Goal: Navigation & Orientation: Find specific page/section

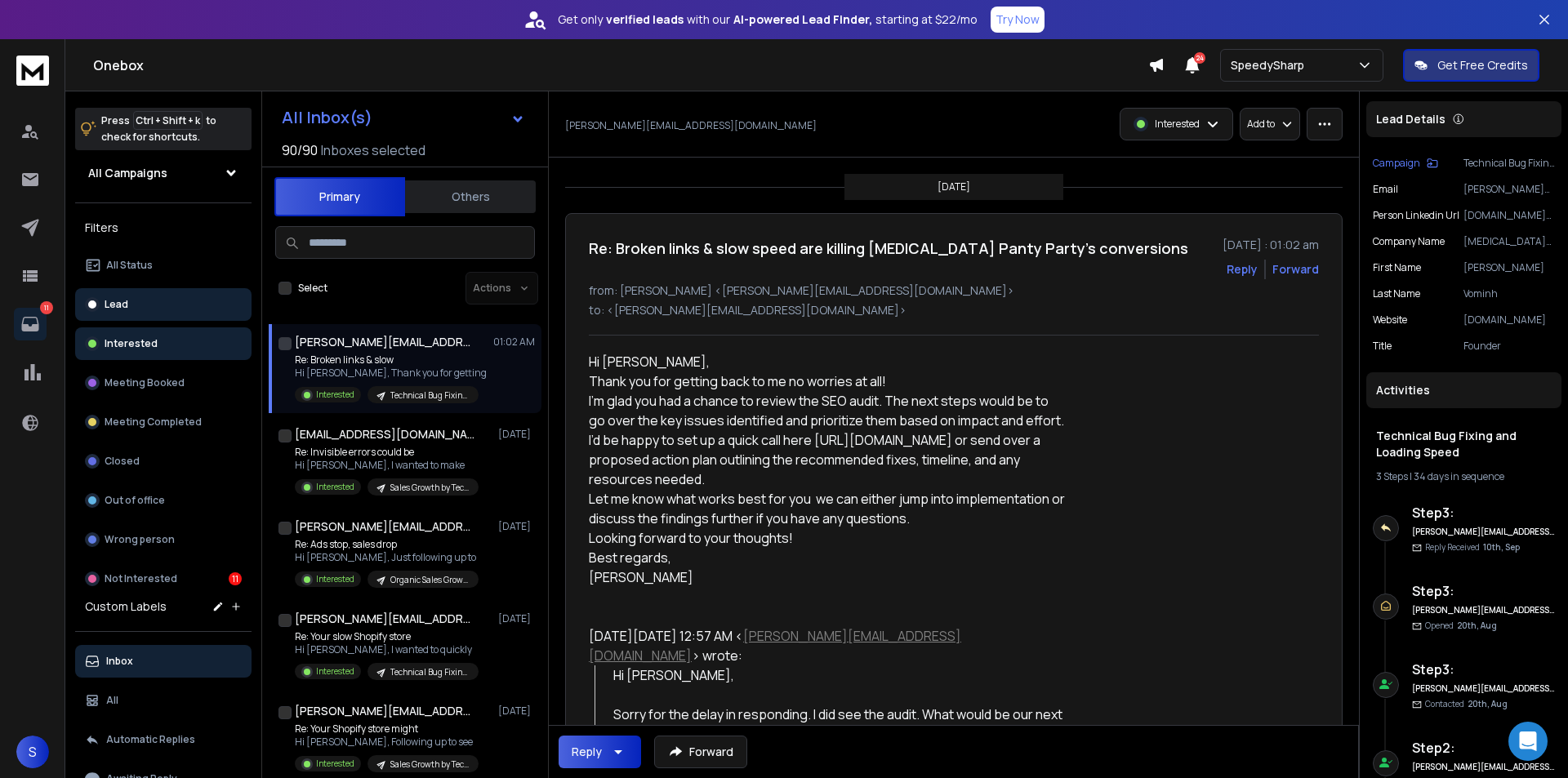
click at [154, 303] on button "Lead" at bounding box center [163, 305] width 176 height 33
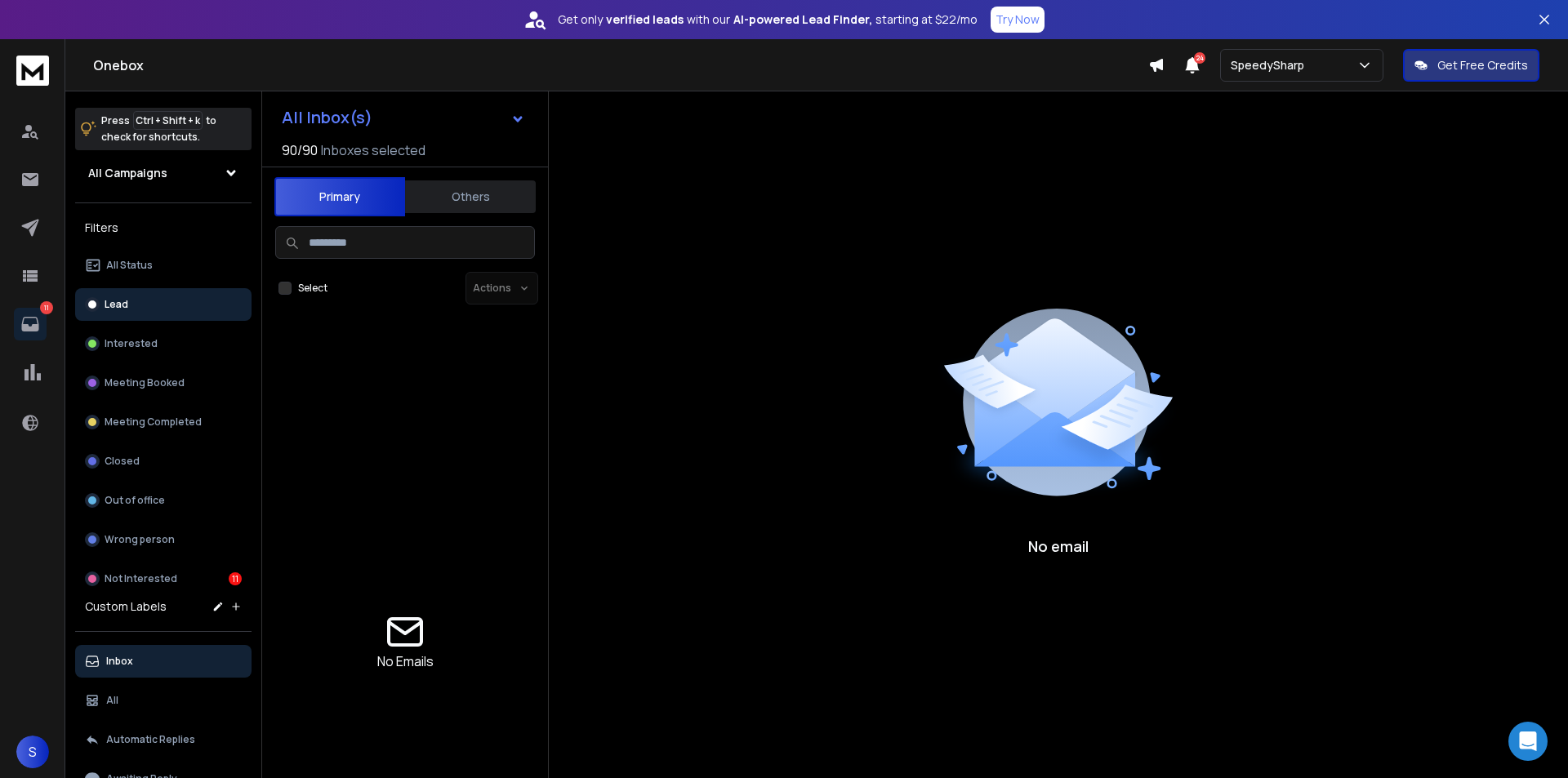
click at [153, 270] on button "All Status" at bounding box center [163, 265] width 176 height 33
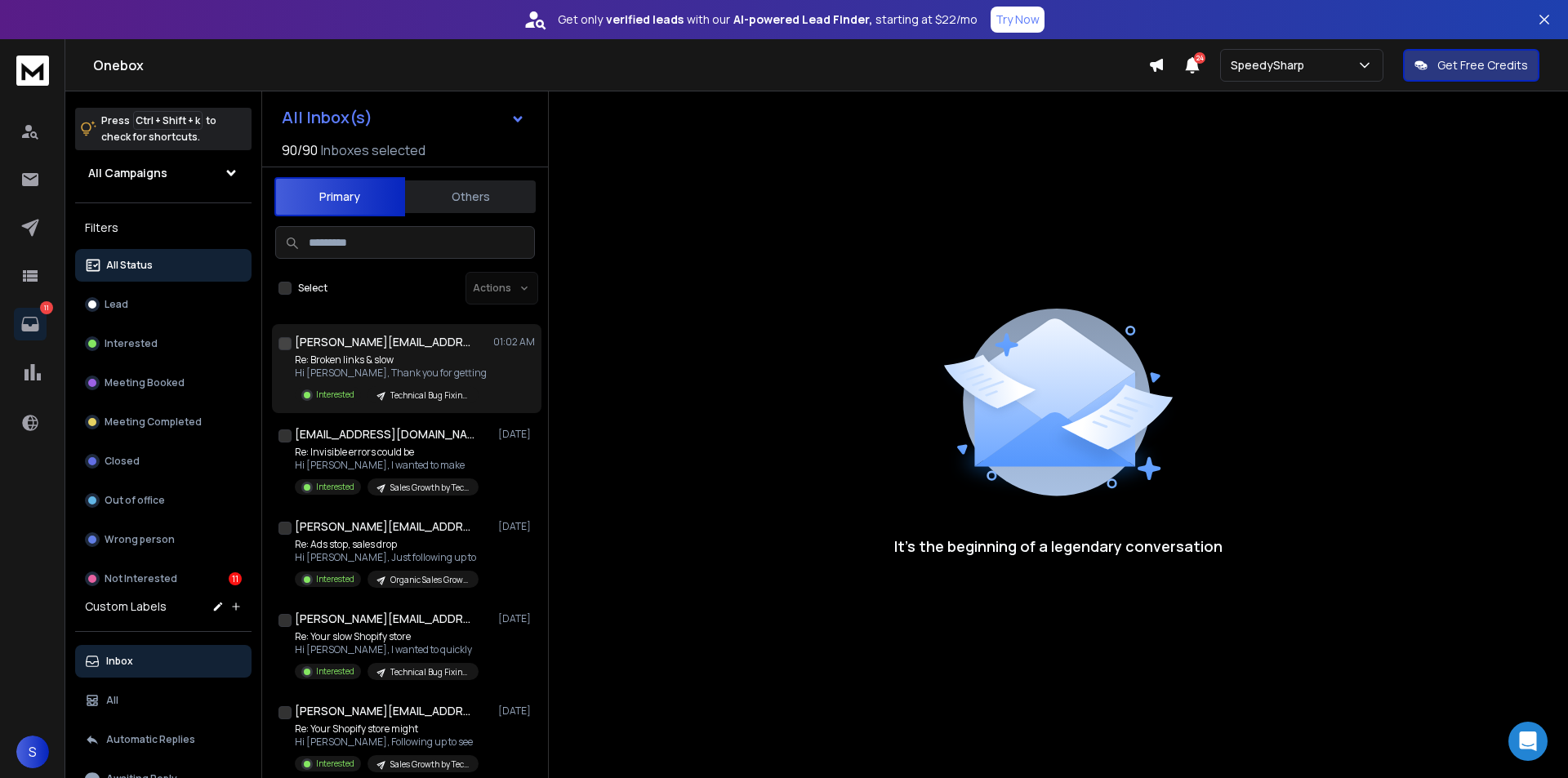
click at [415, 335] on h1 "[PERSON_NAME][EMAIL_ADDRESS][DOMAIN_NAME]" at bounding box center [385, 342] width 180 height 16
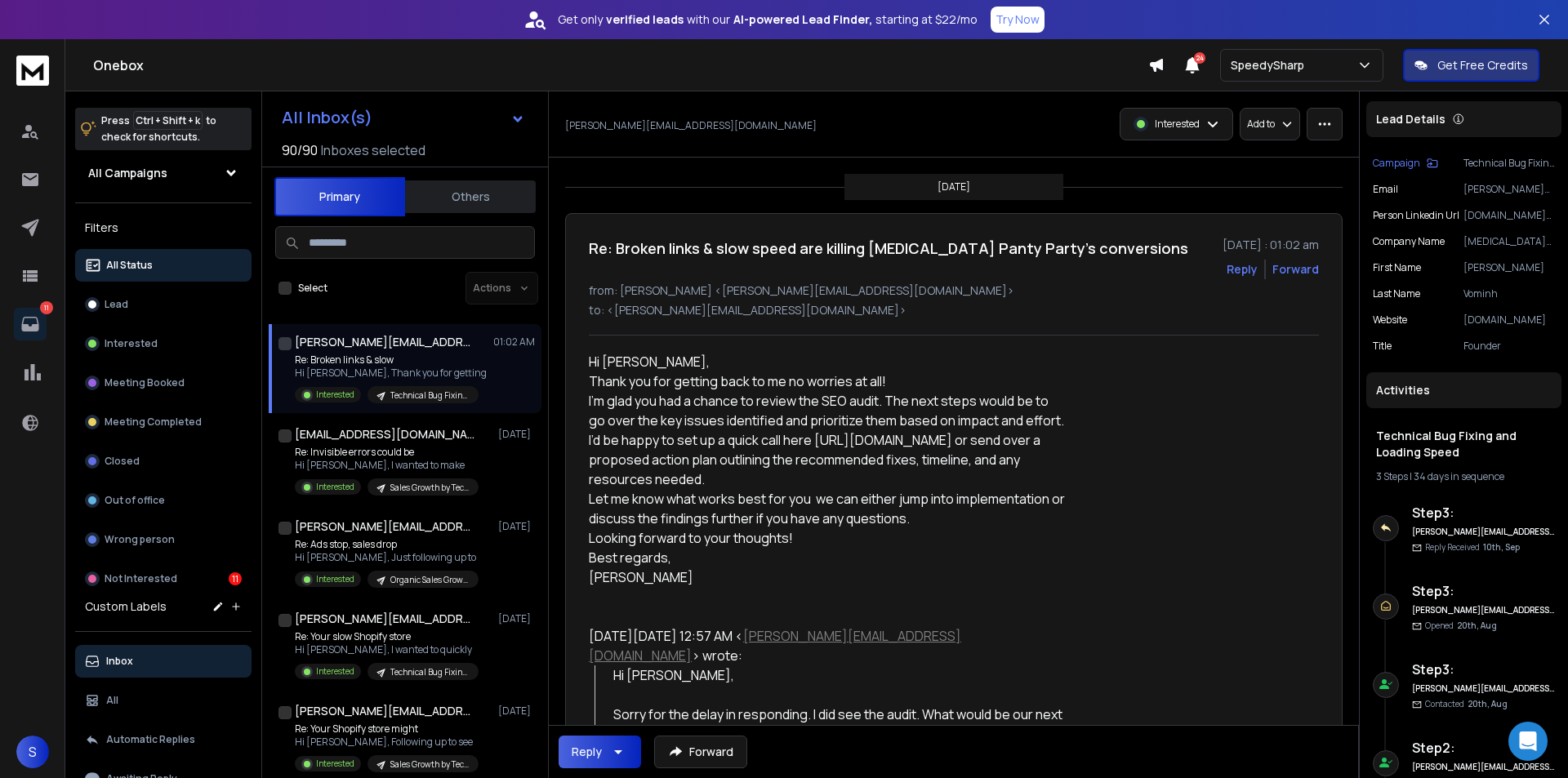
click at [1209, 123] on icon at bounding box center [1213, 124] width 13 height 13
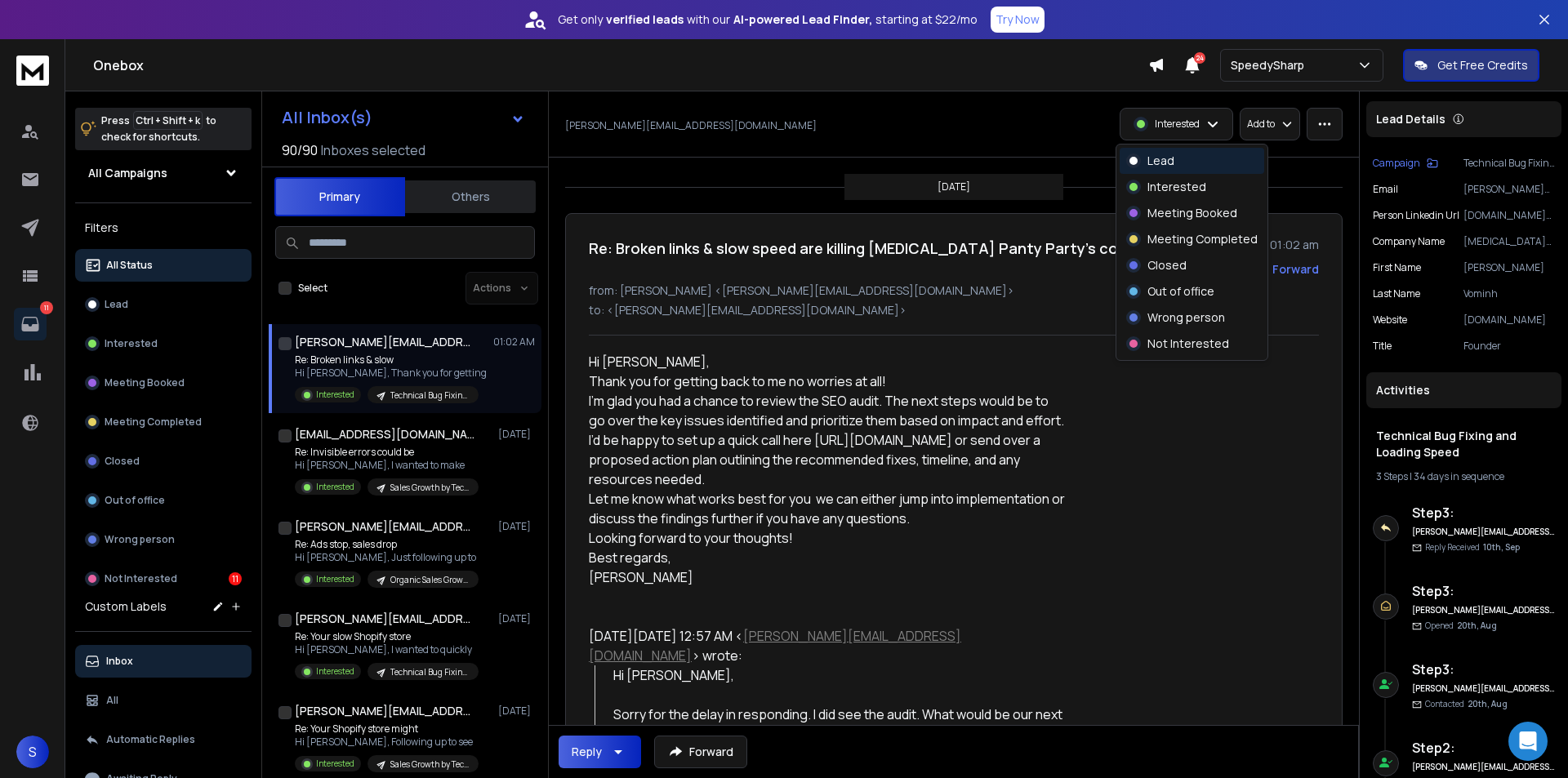
click at [1154, 164] on p "Lead" at bounding box center [1160, 161] width 27 height 16
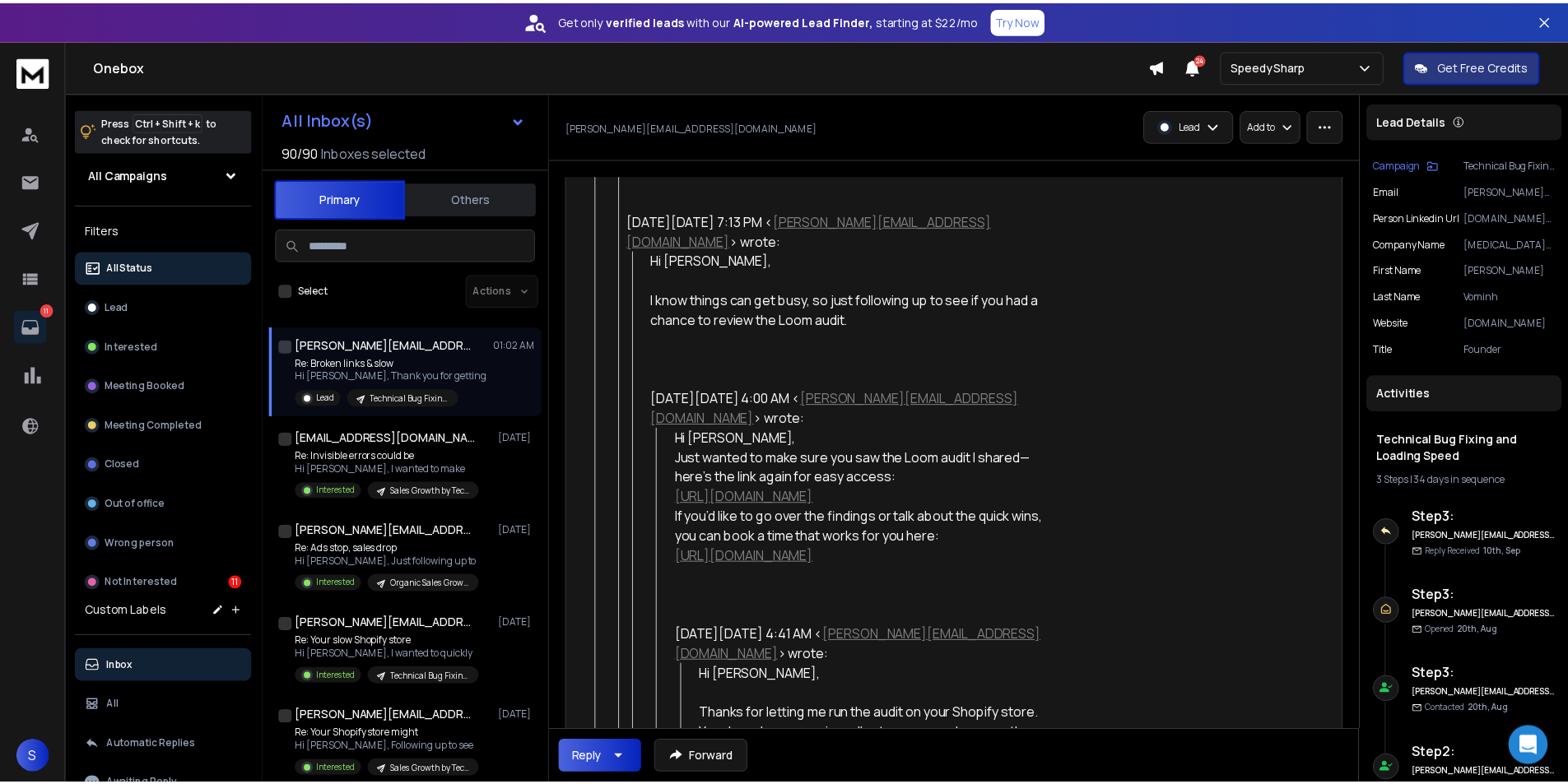
scroll to position [823, 0]
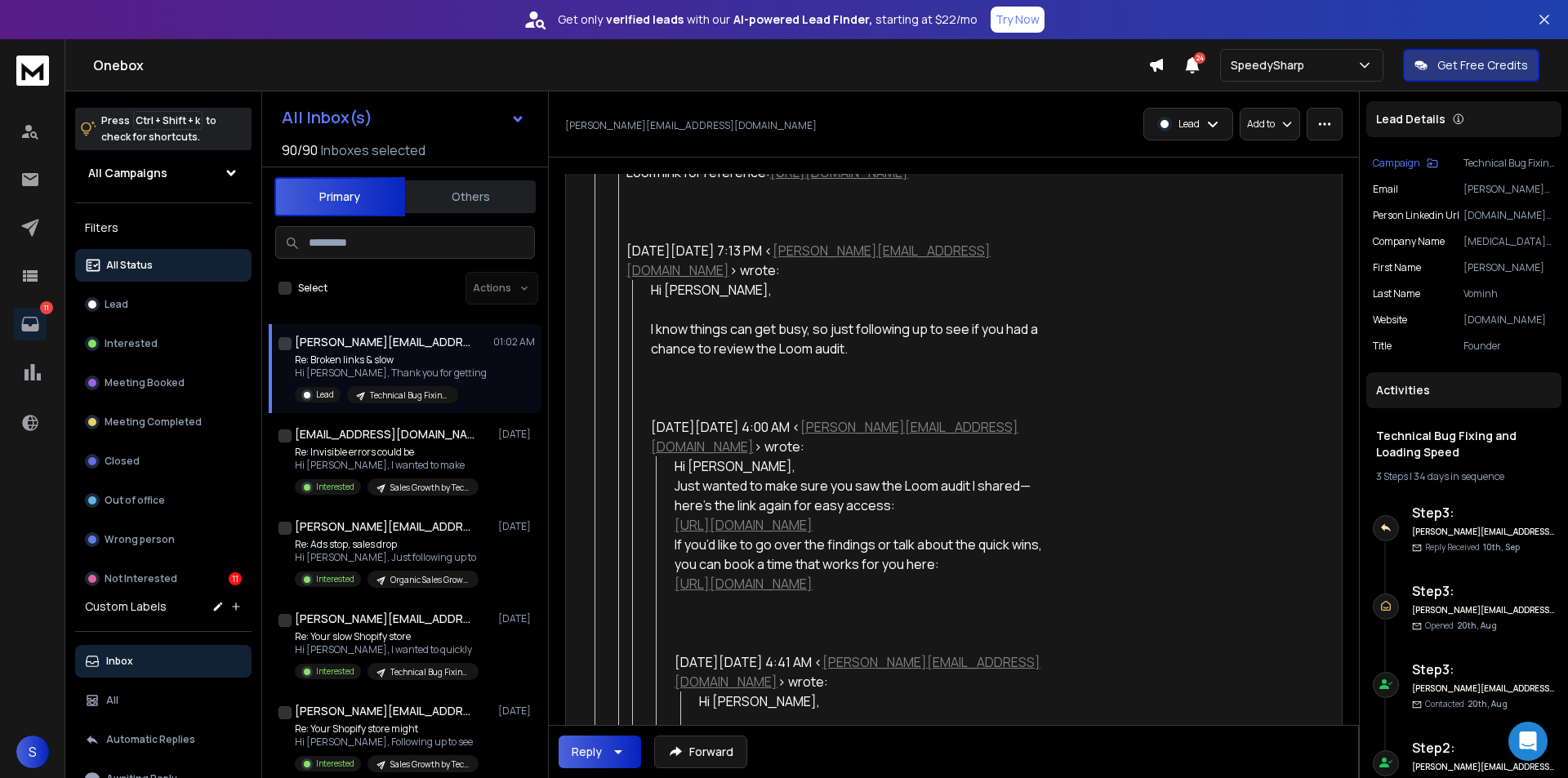
click at [393, 359] on p "Re: Broken links & slow" at bounding box center [391, 360] width 192 height 13
click at [94, 255] on button "All Status" at bounding box center [163, 265] width 176 height 33
click at [145, 184] on button "All Campaigns" at bounding box center [163, 173] width 176 height 33
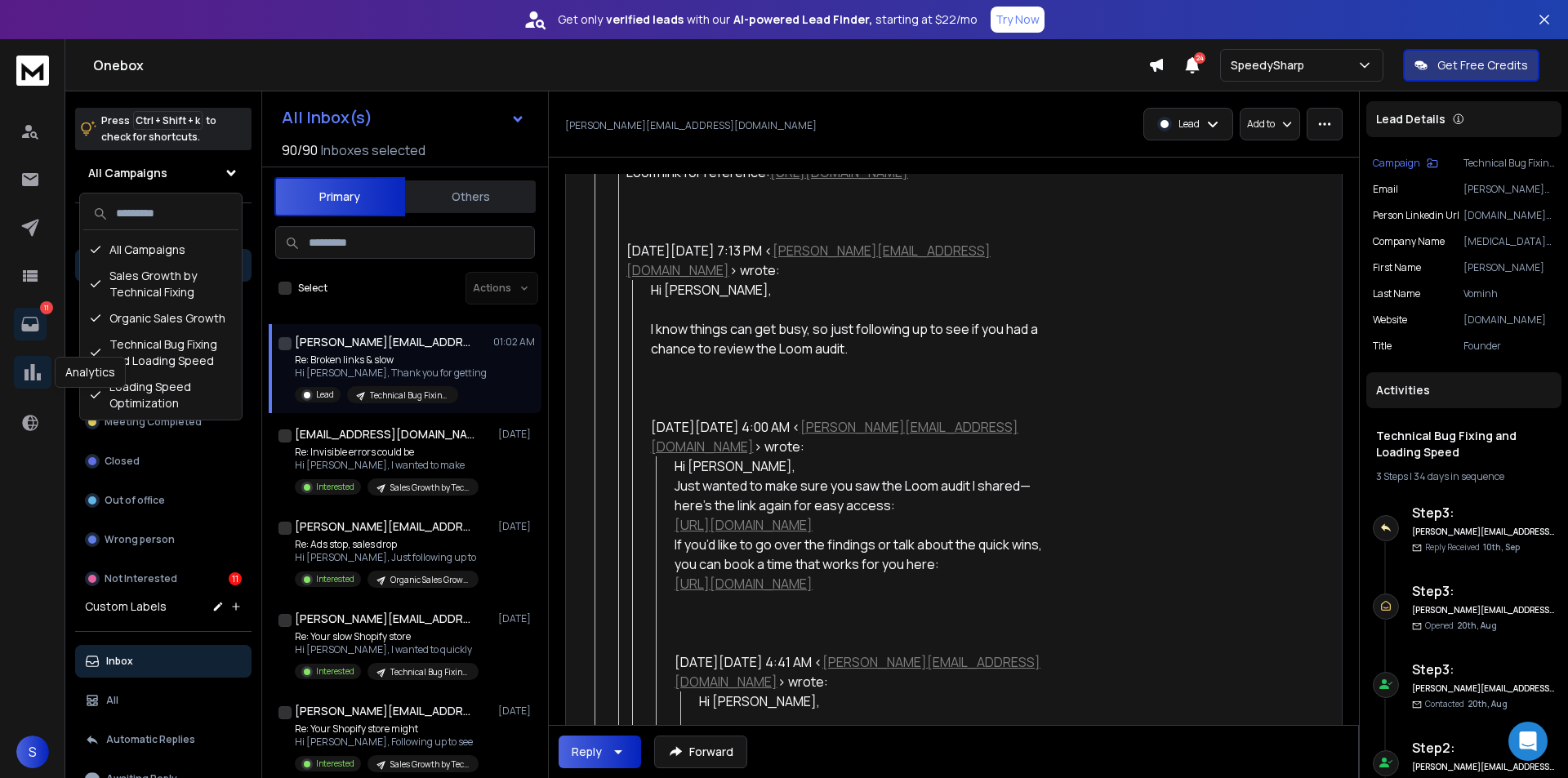
click at [31, 370] on icon at bounding box center [33, 373] width 16 height 16
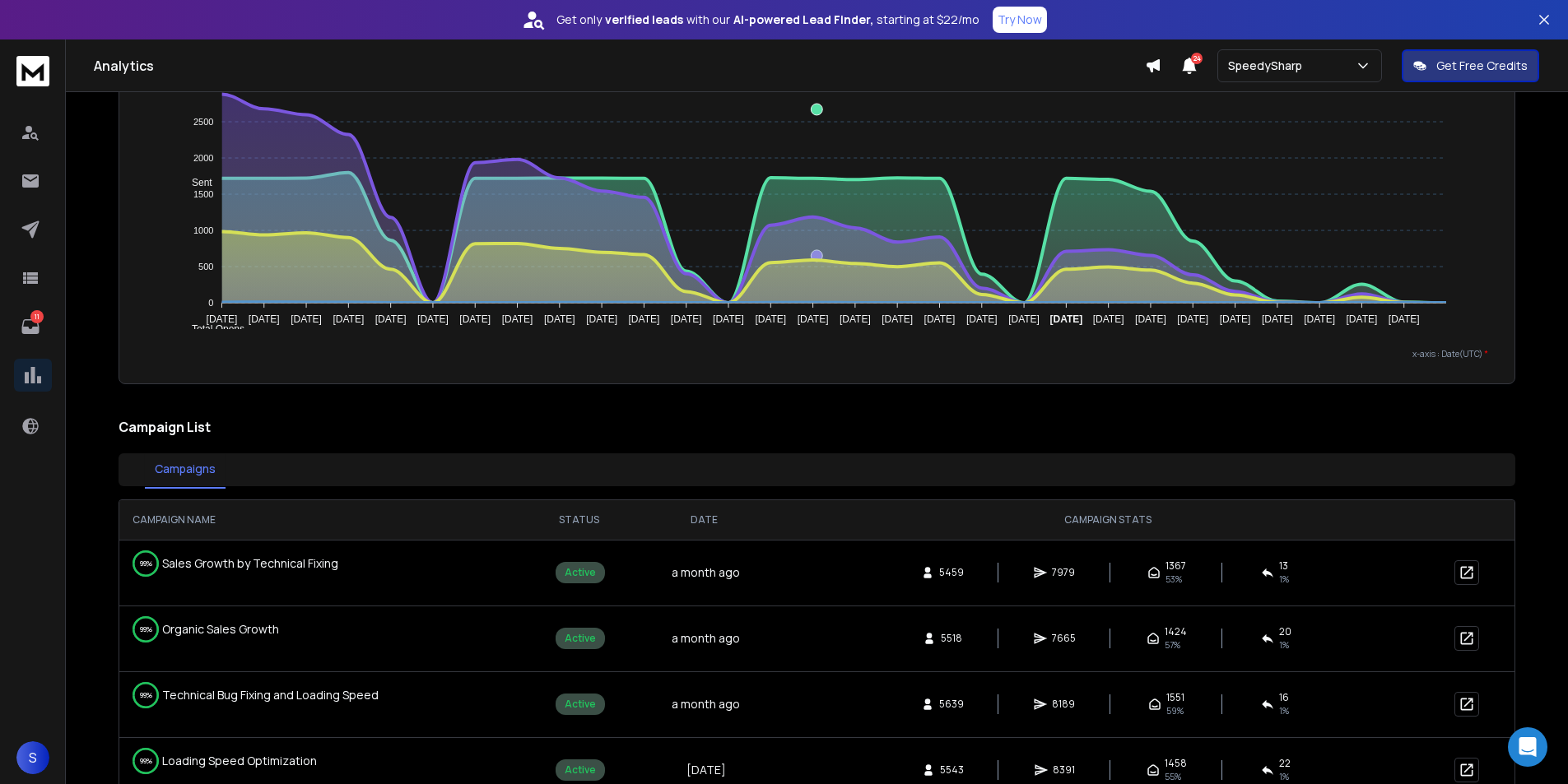
scroll to position [383, 0]
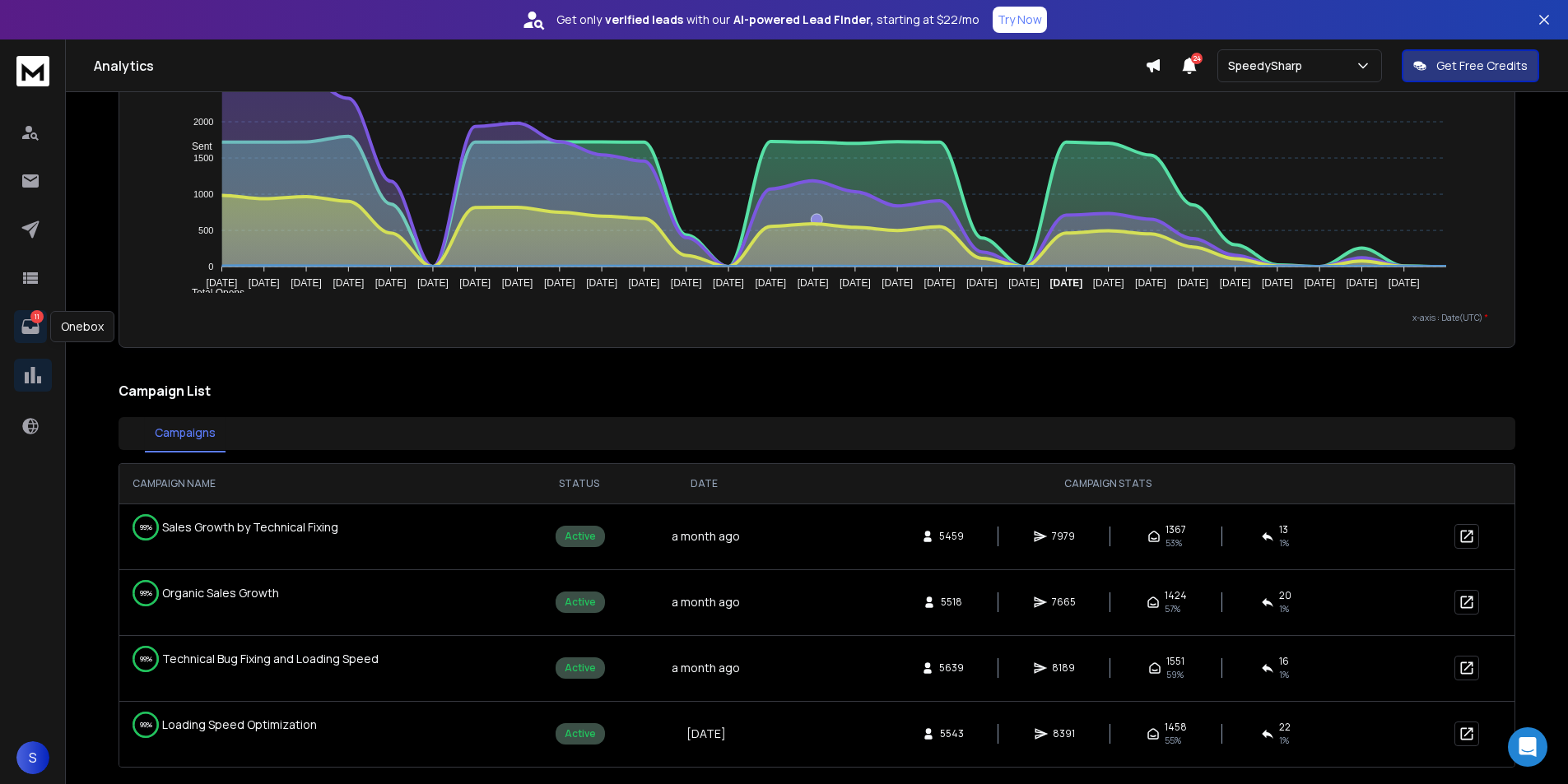
click at [32, 332] on icon at bounding box center [30, 327] width 17 height 15
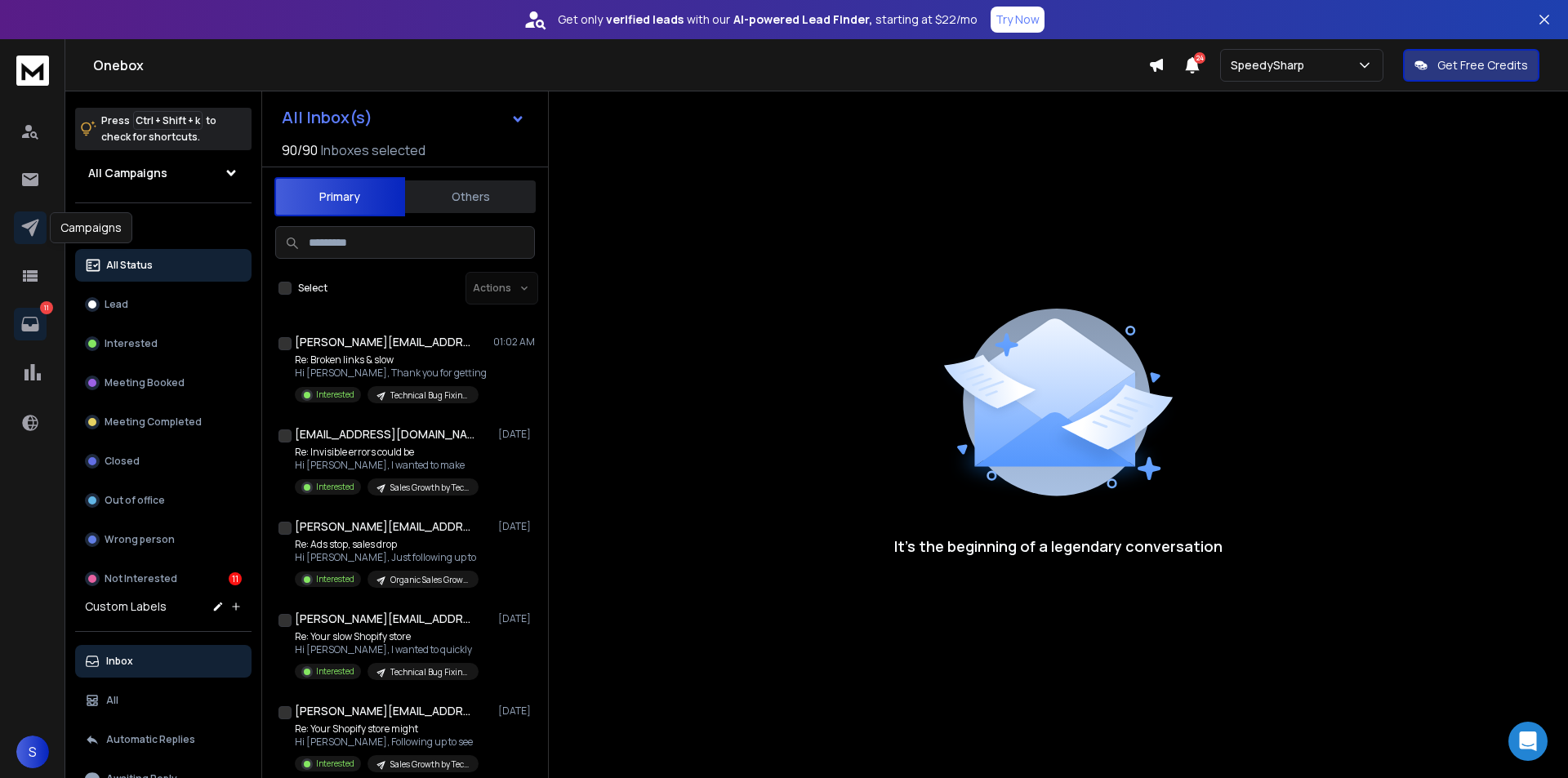
click at [37, 233] on icon at bounding box center [30, 228] width 20 height 20
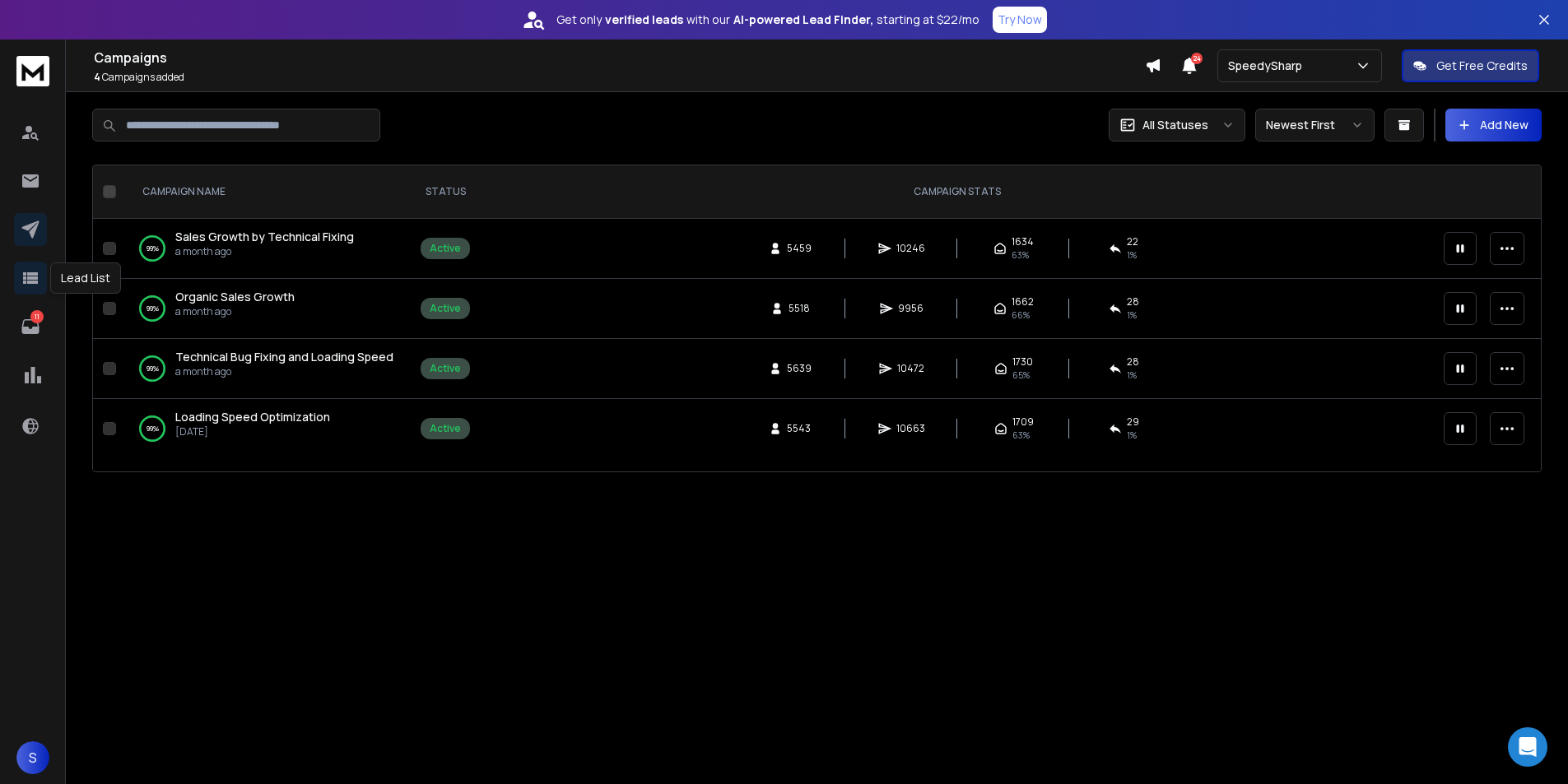
click at [28, 286] on icon at bounding box center [31, 278] width 20 height 20
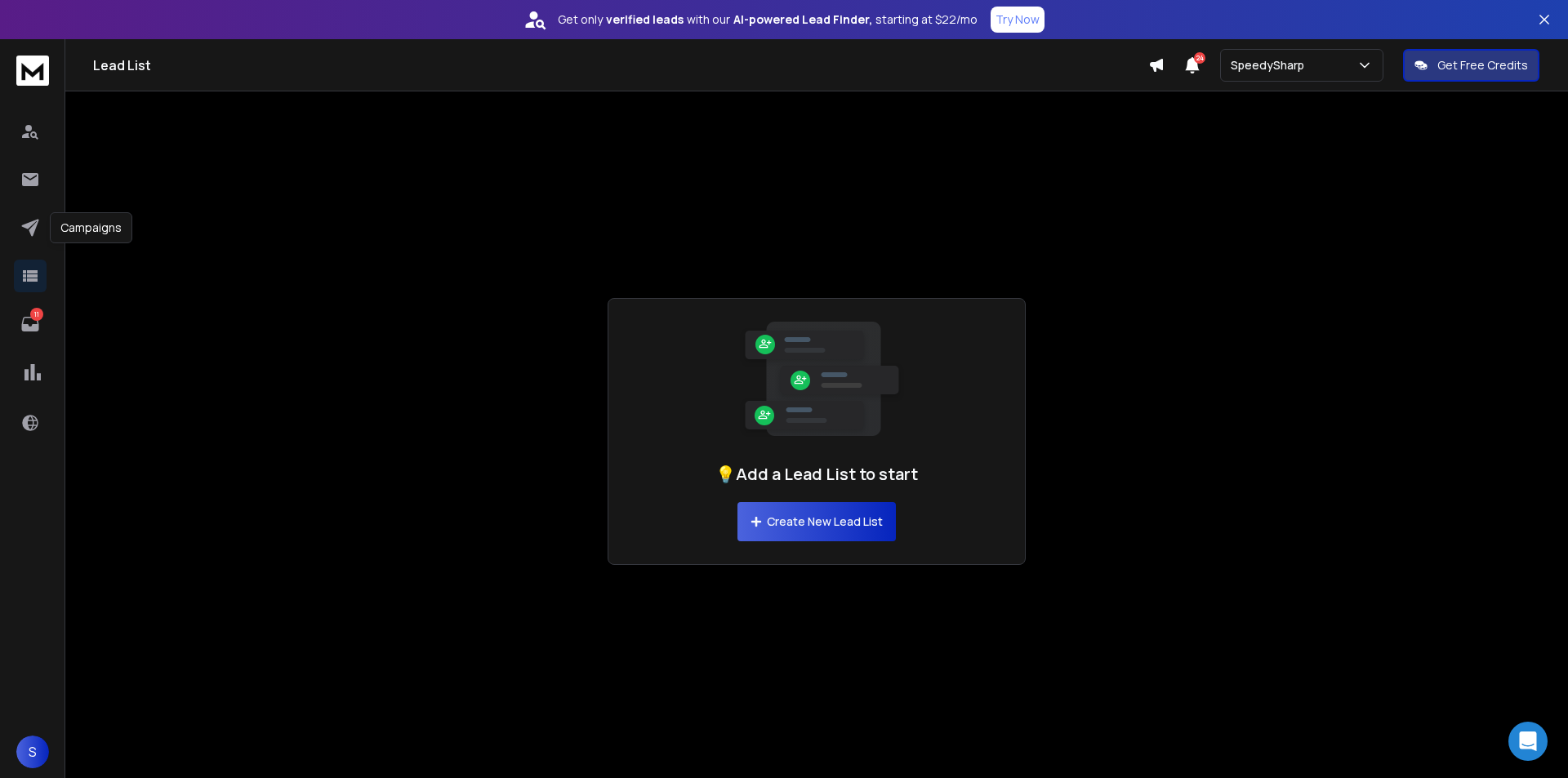
click at [38, 209] on div "11" at bounding box center [33, 275] width 38 height 340
click at [31, 225] on icon at bounding box center [30, 227] width 17 height 17
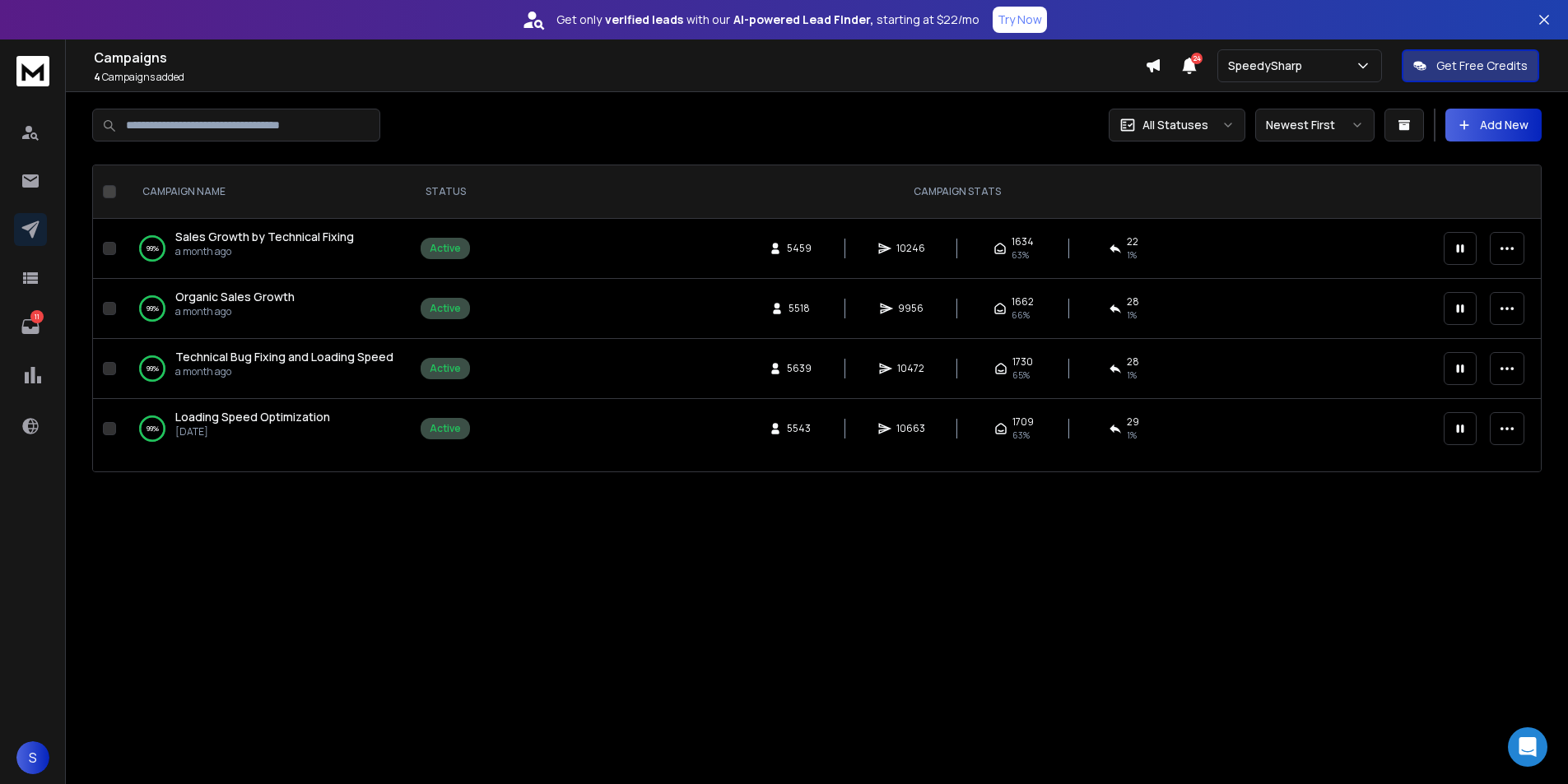
click at [332, 255] on p "a month ago" at bounding box center [264, 252] width 179 height 13
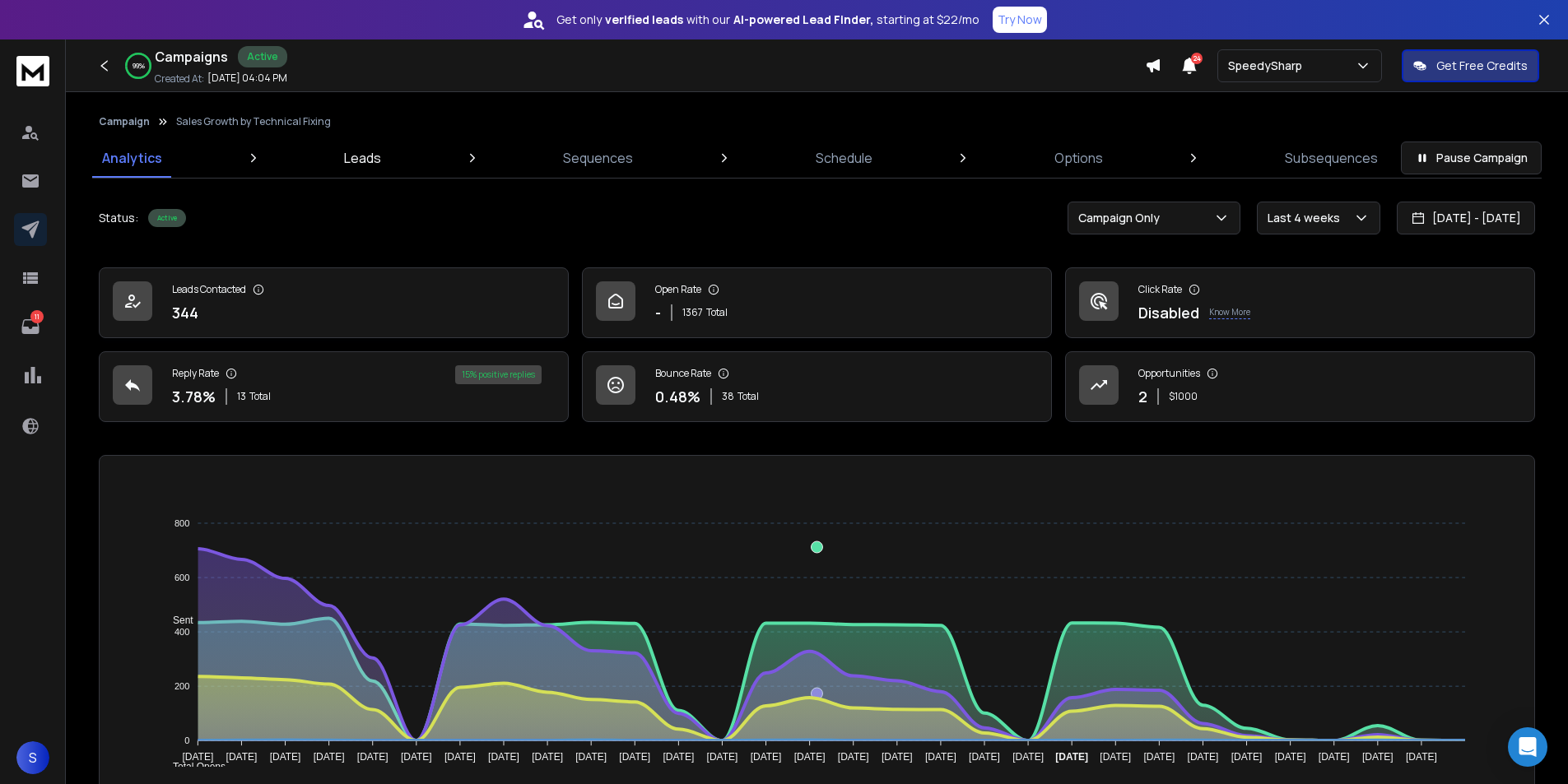
click at [378, 167] on p "Leads" at bounding box center [362, 158] width 37 height 20
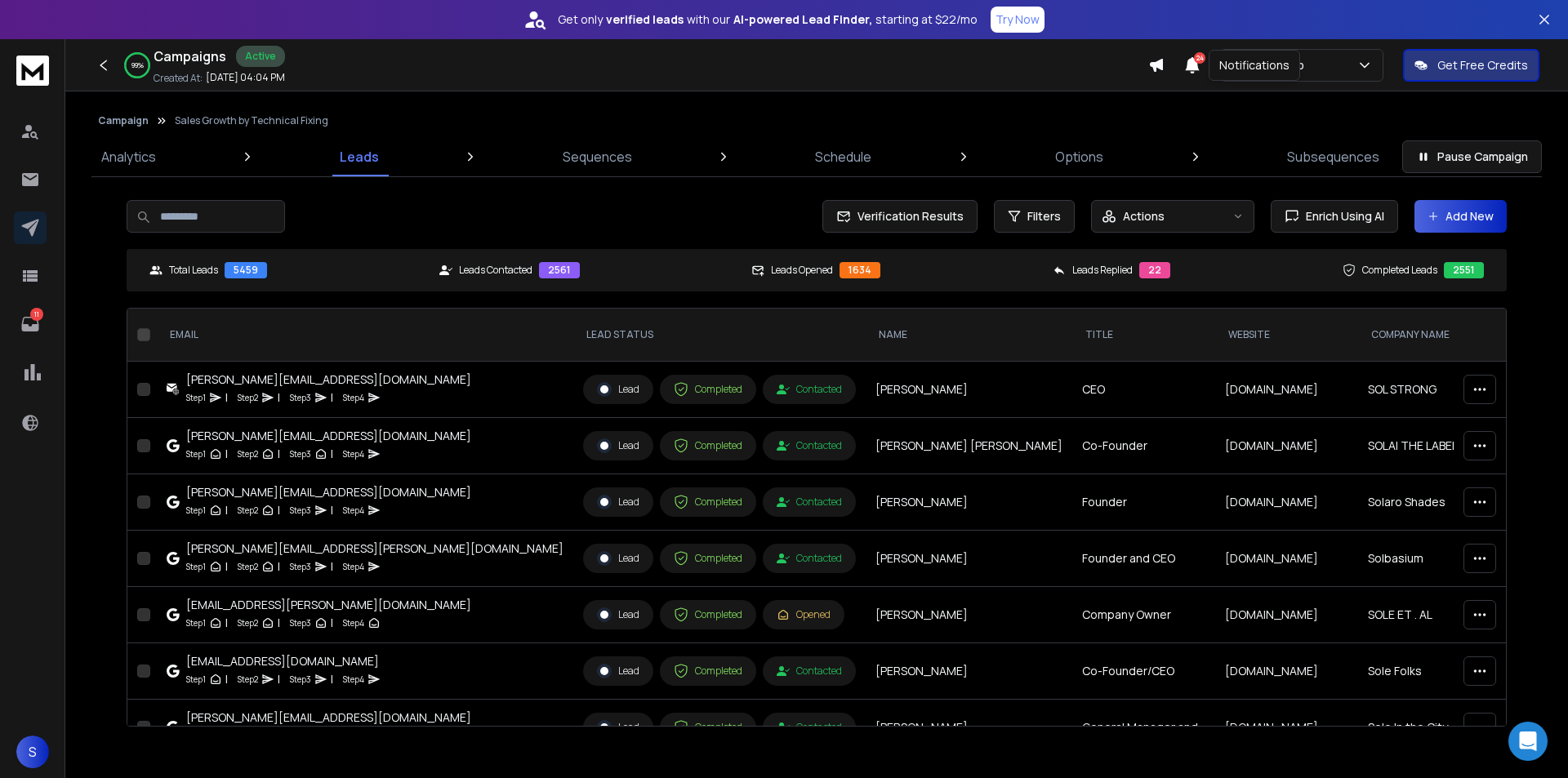
click at [1200, 68] on icon at bounding box center [1192, 64] width 15 height 16
click at [41, 185] on link at bounding box center [30, 180] width 33 height 33
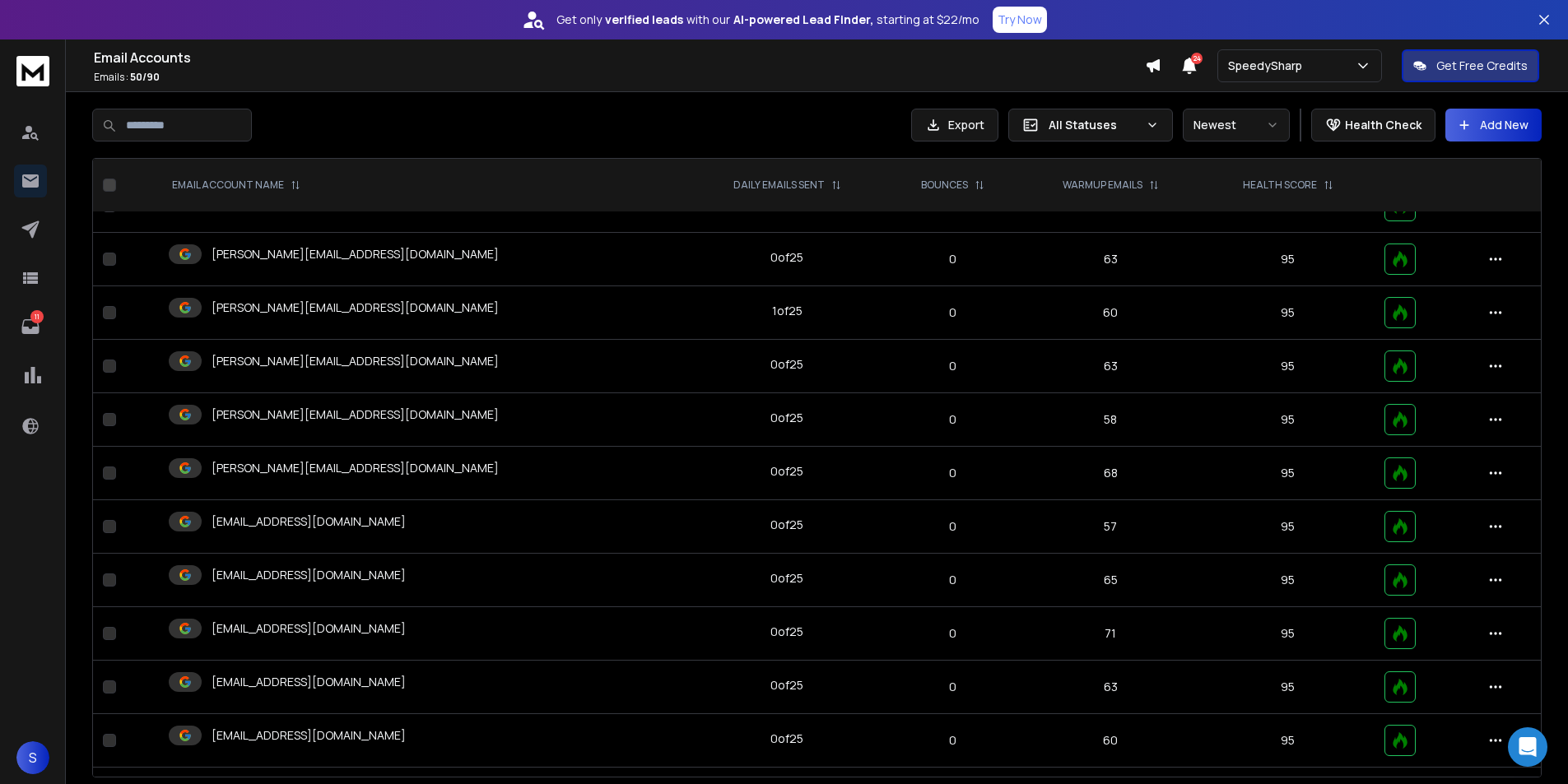
scroll to position [1564, 0]
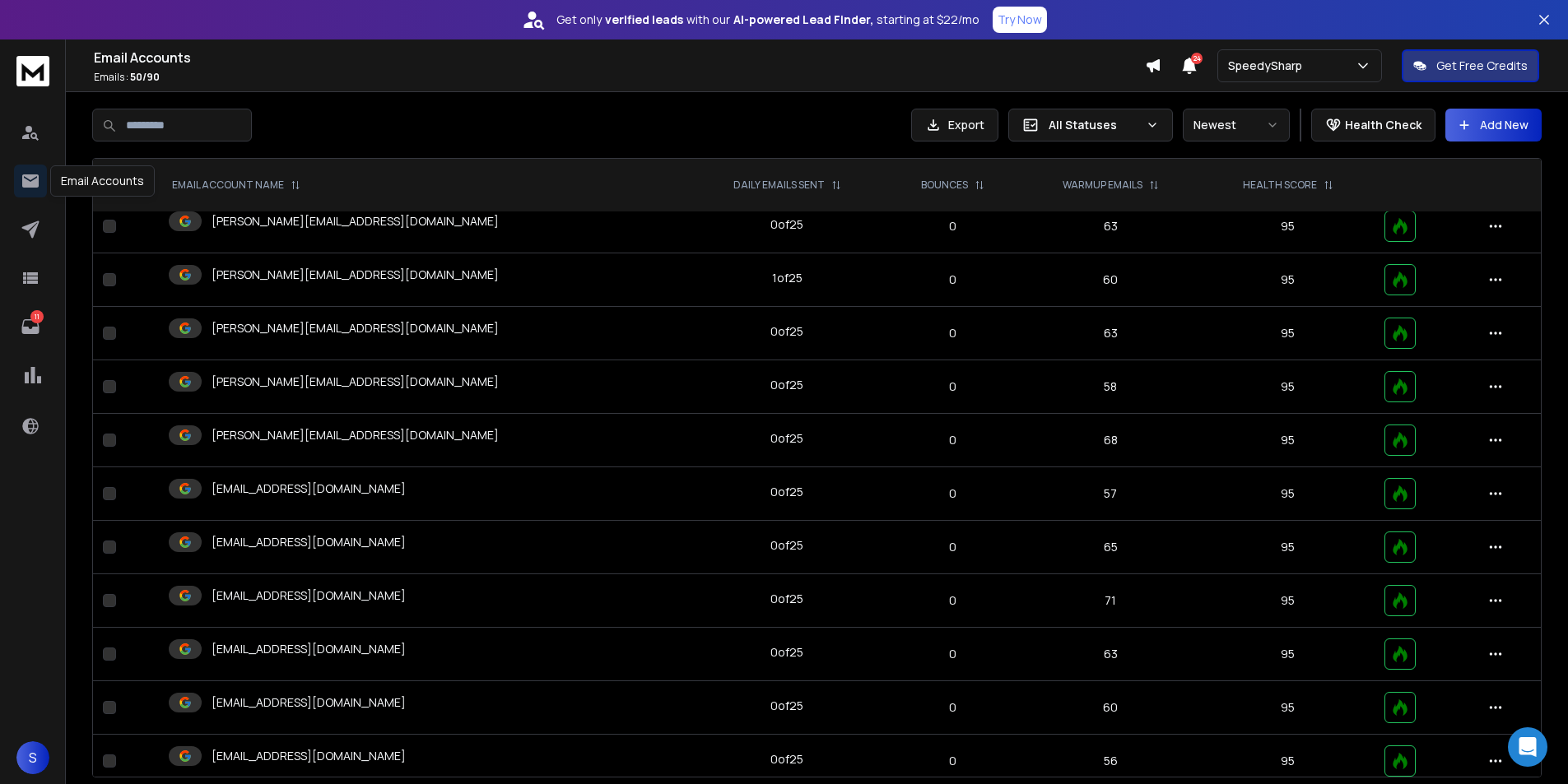
click at [22, 171] on icon at bounding box center [31, 181] width 20 height 20
click at [37, 236] on icon at bounding box center [31, 230] width 20 height 20
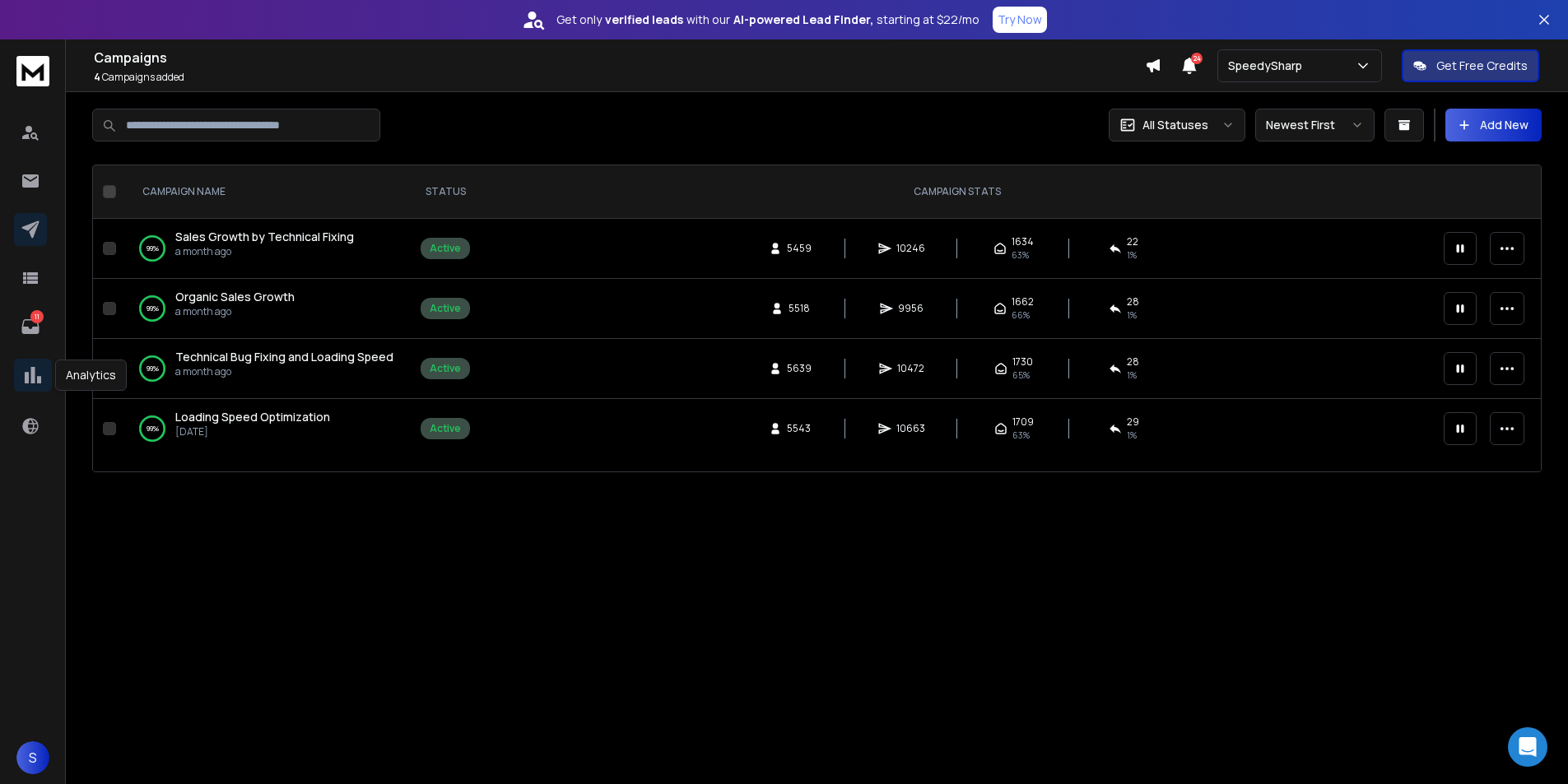
click at [24, 367] on icon at bounding box center [33, 375] width 25 height 25
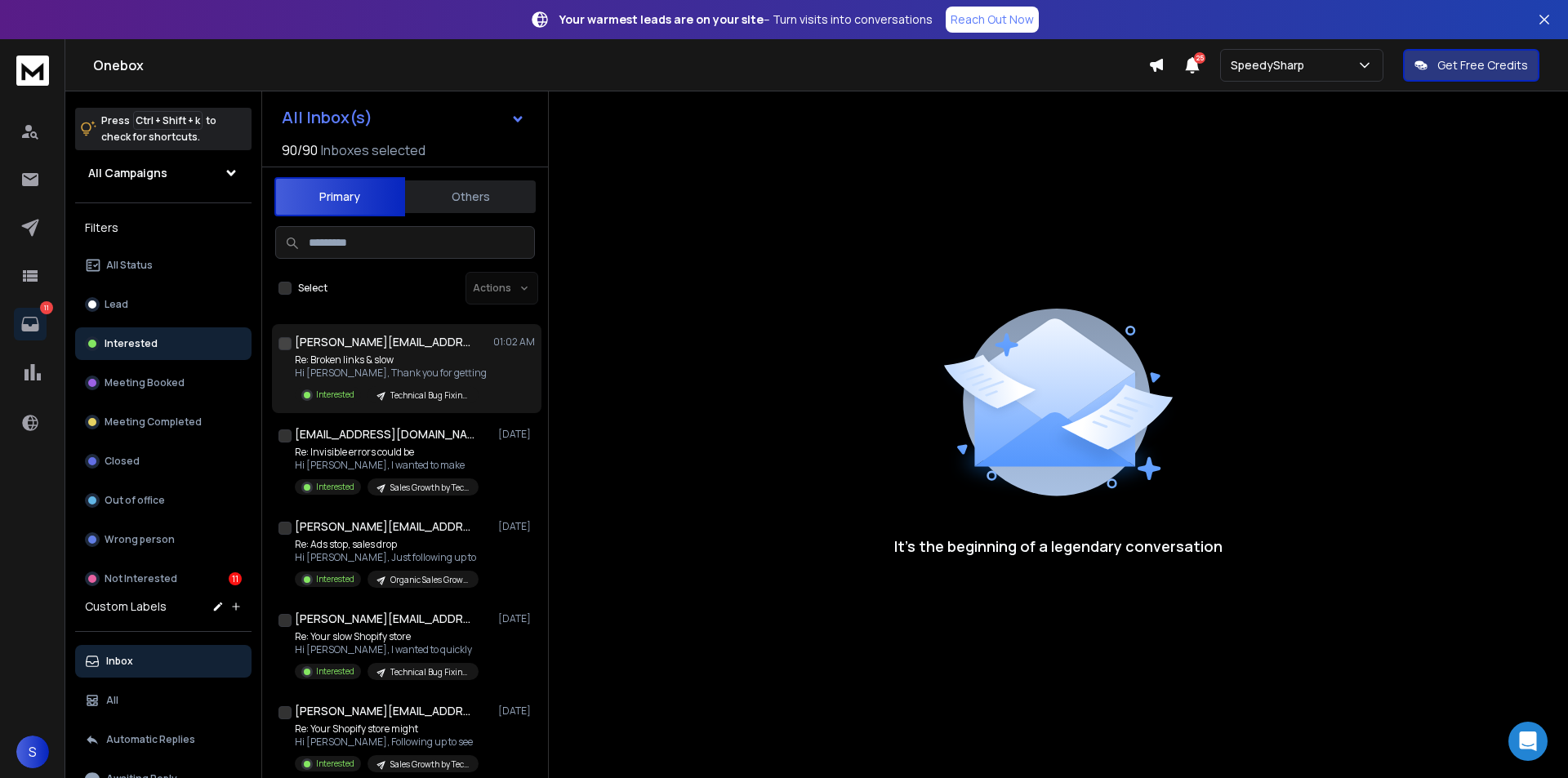
click at [367, 344] on h1 "[PERSON_NAME][EMAIL_ADDRESS][DOMAIN_NAME]" at bounding box center [385, 342] width 180 height 16
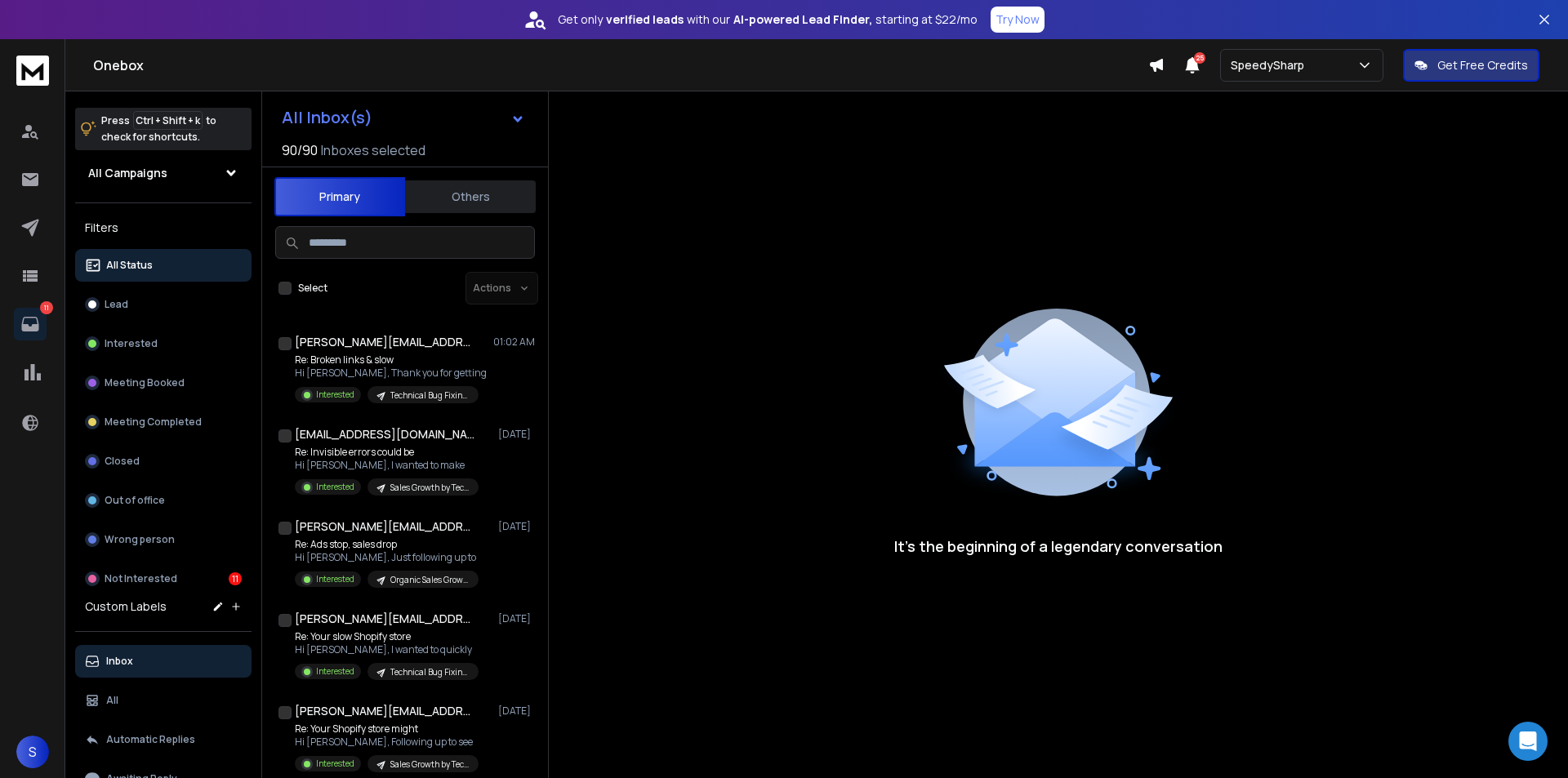
click at [1196, 77] on div "25 SpeedySharp Get Free Credits" at bounding box center [1343, 65] width 391 height 33
click at [1195, 66] on icon at bounding box center [1192, 64] width 15 height 16
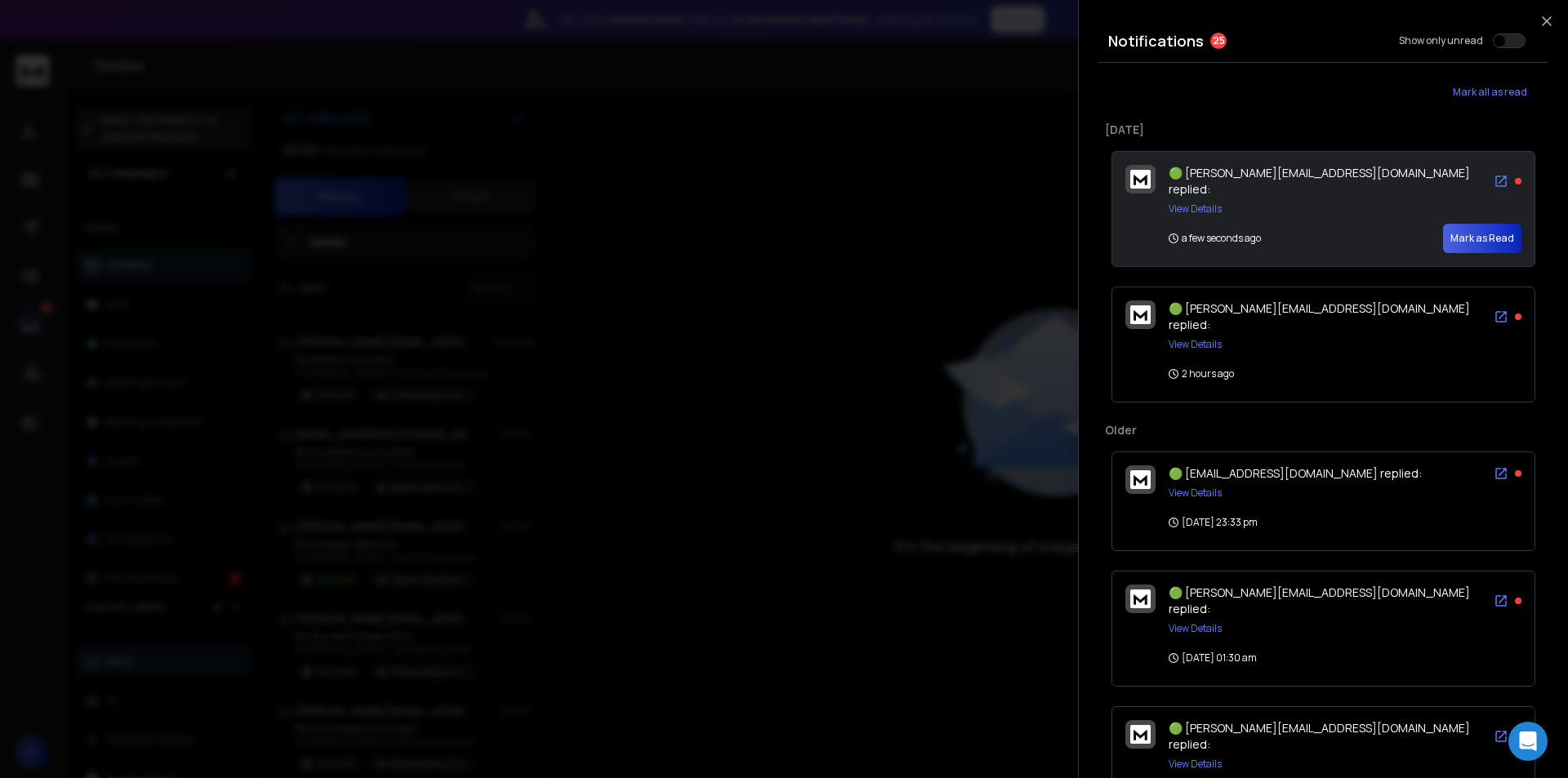
click at [1313, 194] on div "🟢 [PERSON_NAME][EMAIL_ADDRESS][DOMAIN_NAME] replied: View Details a few seconds…" at bounding box center [1345, 209] width 353 height 88
click at [1495, 176] on icon at bounding box center [1500, 181] width 12 height 12
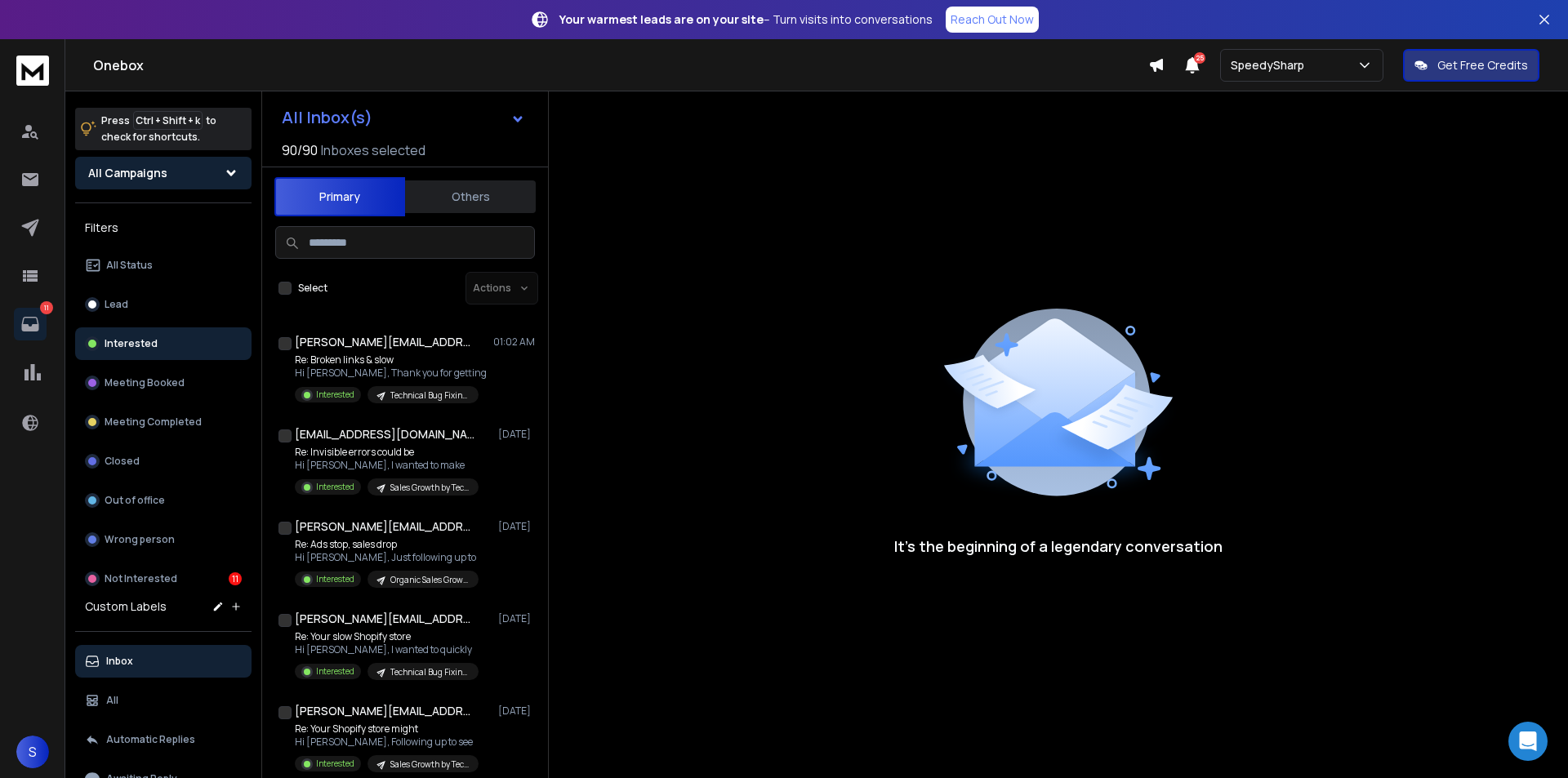
click at [129, 179] on h1 "All Campaigns" at bounding box center [128, 173] width 79 height 16
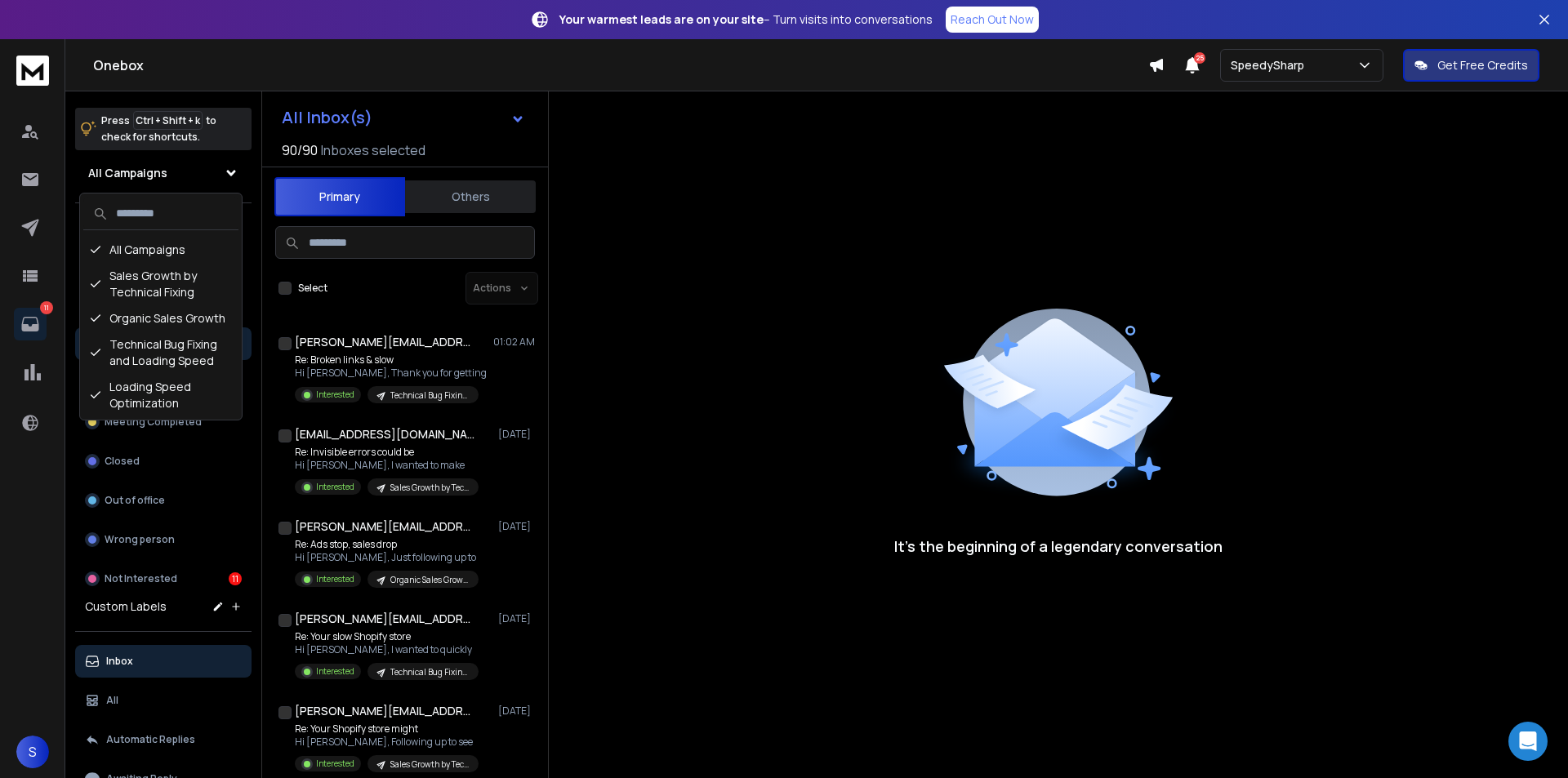
click at [263, 249] on div "Select Actions lisa@postpartumpantyparty.com 01:02 AM Re: Broken links & slow H…" at bounding box center [405, 559] width 286 height 677
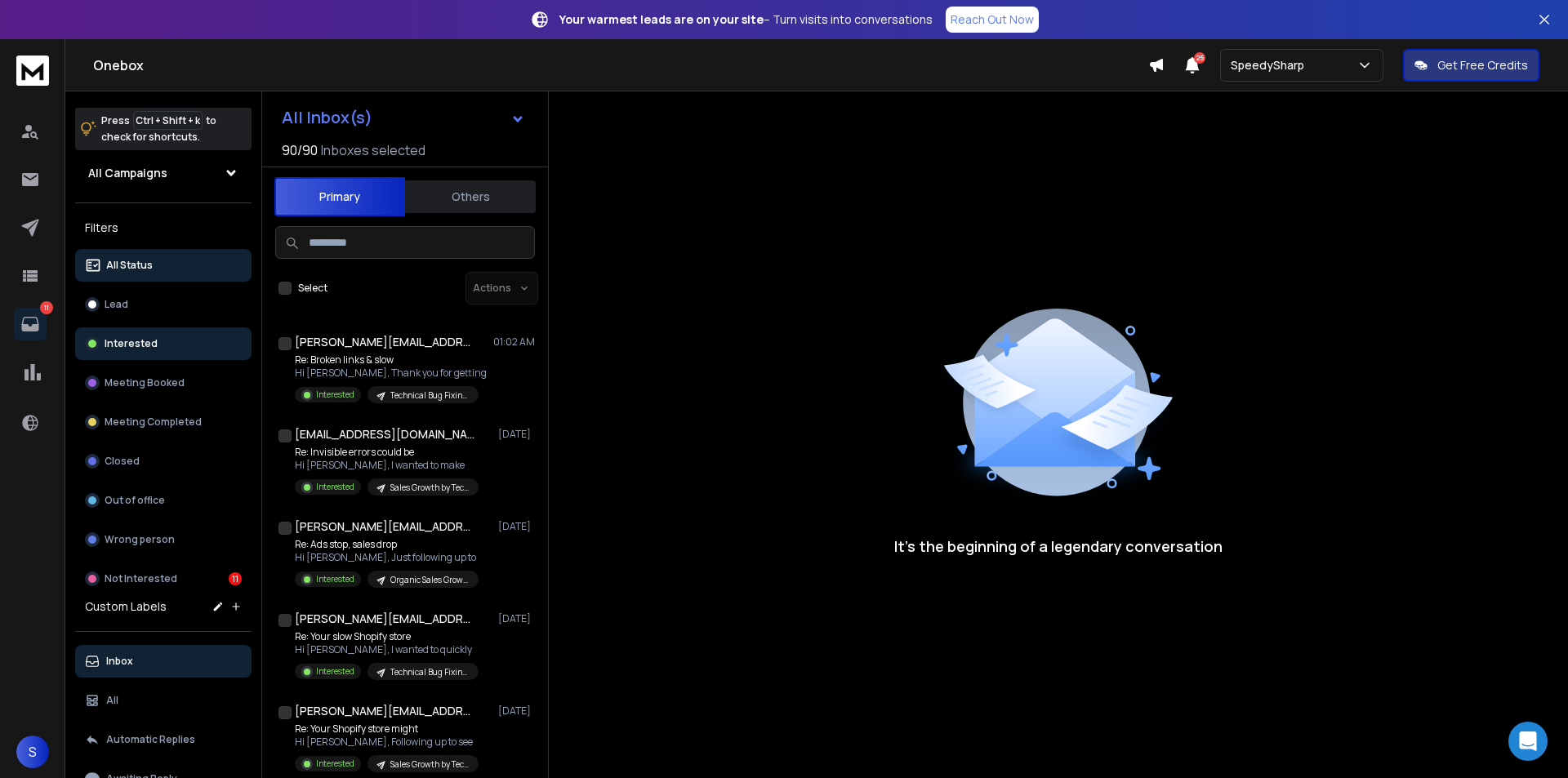
click at [136, 259] on p "All Status" at bounding box center [129, 265] width 46 height 13
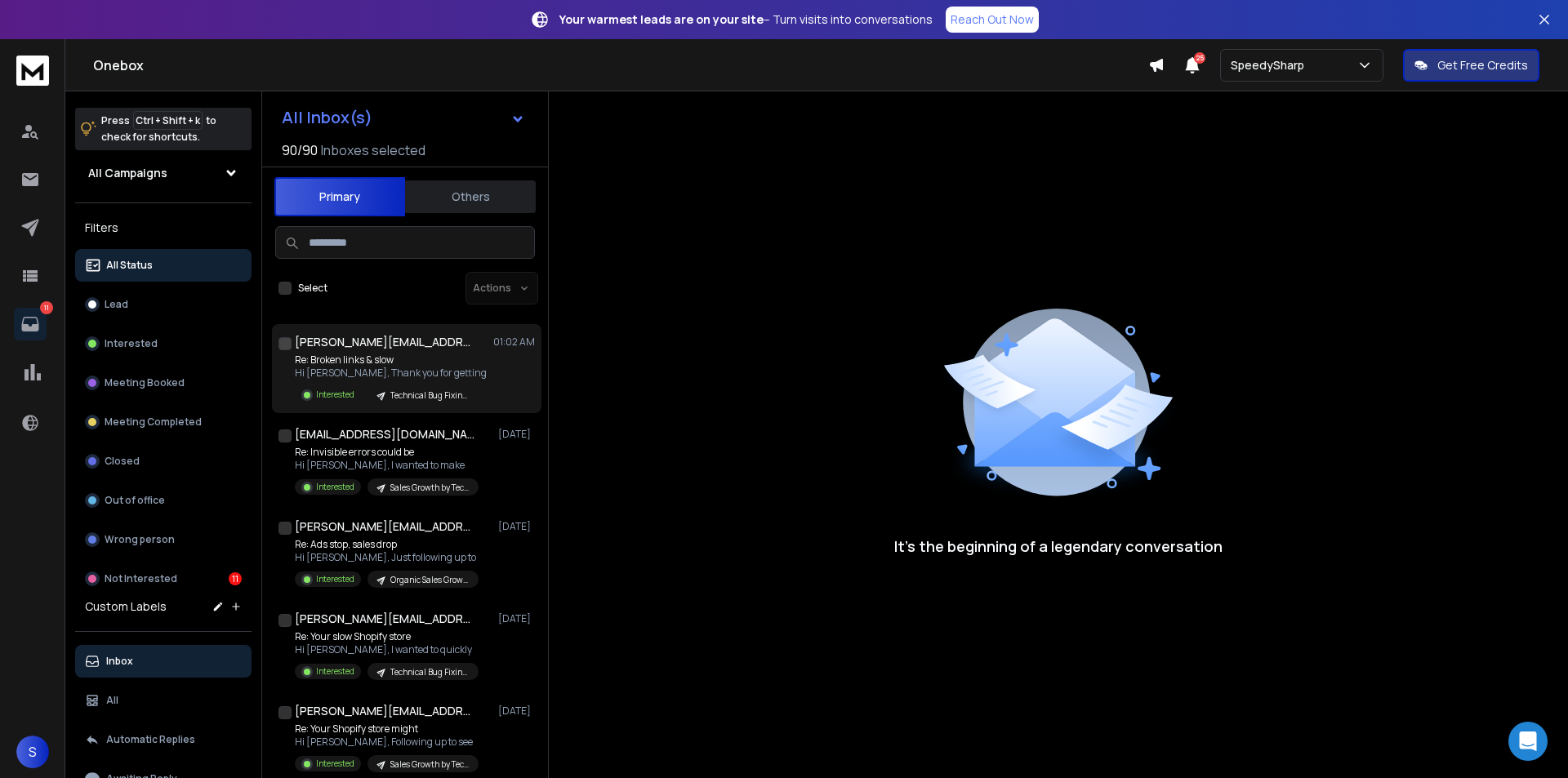
click at [374, 347] on h1 "[PERSON_NAME][EMAIL_ADDRESS][DOMAIN_NAME]" at bounding box center [385, 342] width 180 height 16
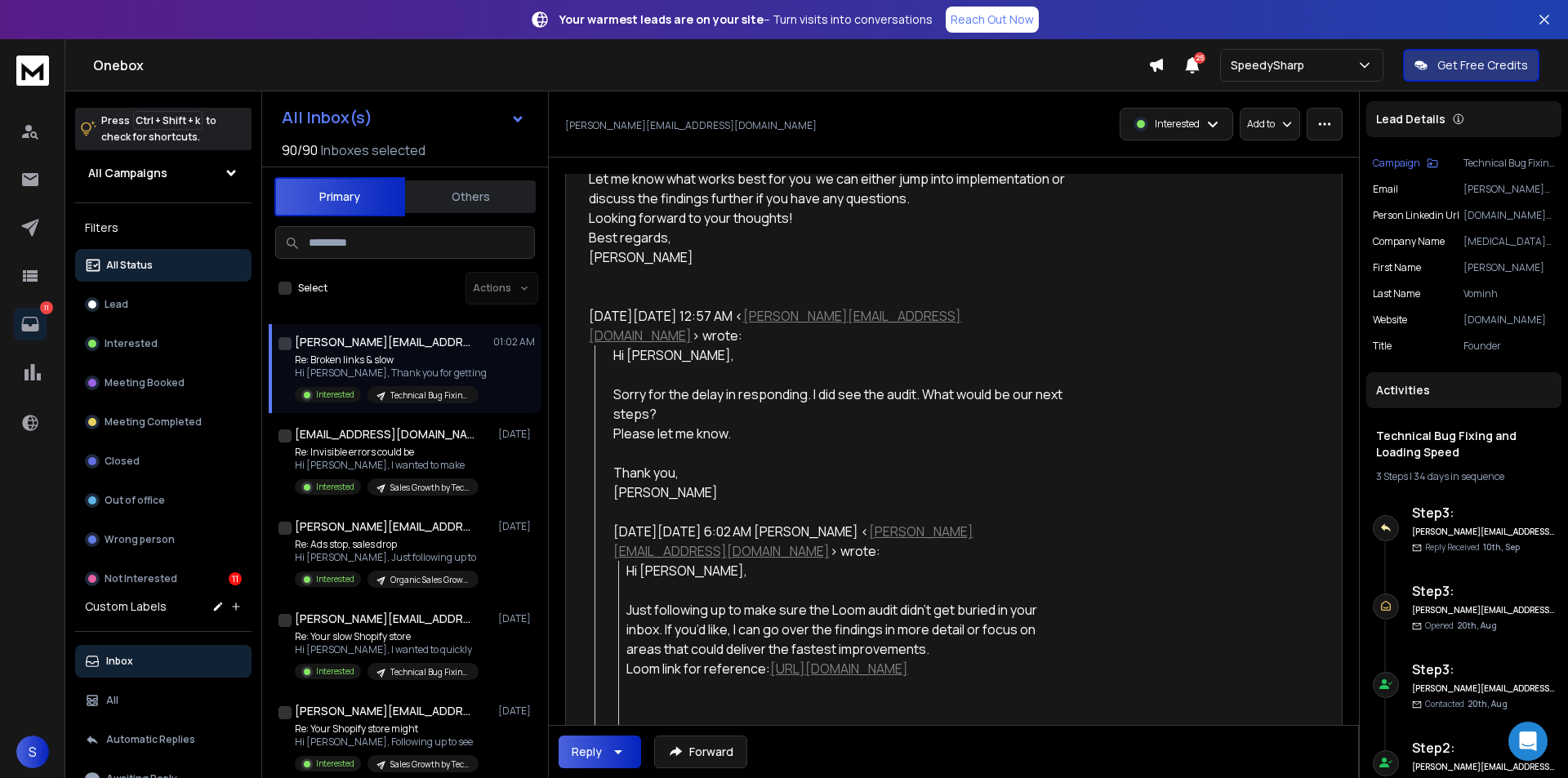
scroll to position [326, 0]
